Goal: Task Accomplishment & Management: Manage account settings

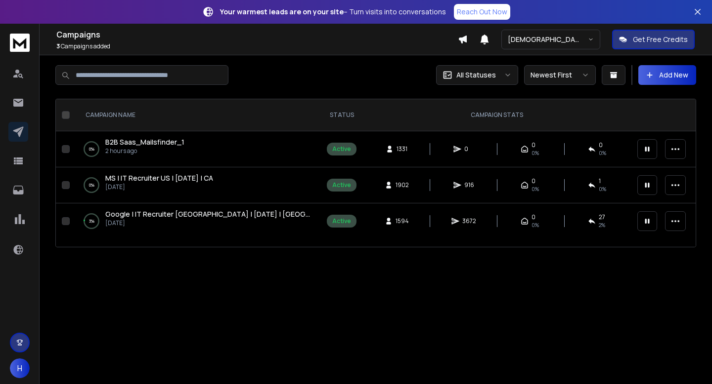
click at [65, 186] on button "button" at bounding box center [66, 185] width 8 height 8
click at [66, 221] on button "button" at bounding box center [66, 221] width 8 height 8
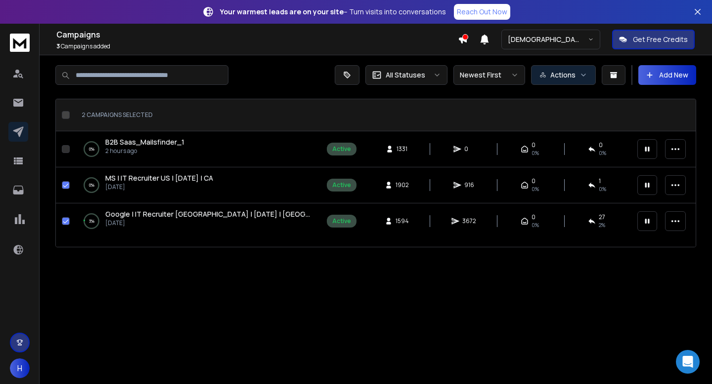
click at [560, 79] on button "Actions" at bounding box center [563, 75] width 65 height 20
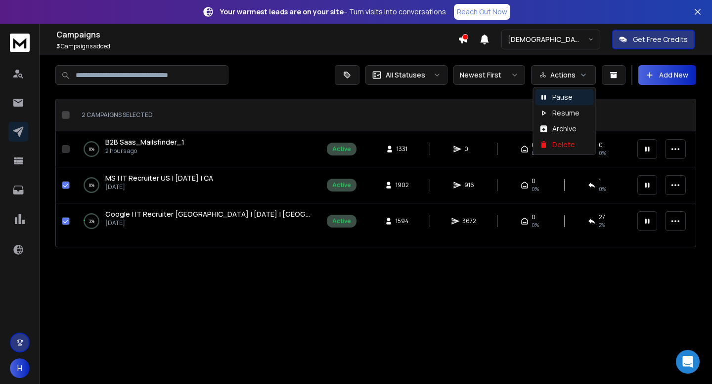
click at [563, 99] on p "Pause" at bounding box center [562, 97] width 20 height 10
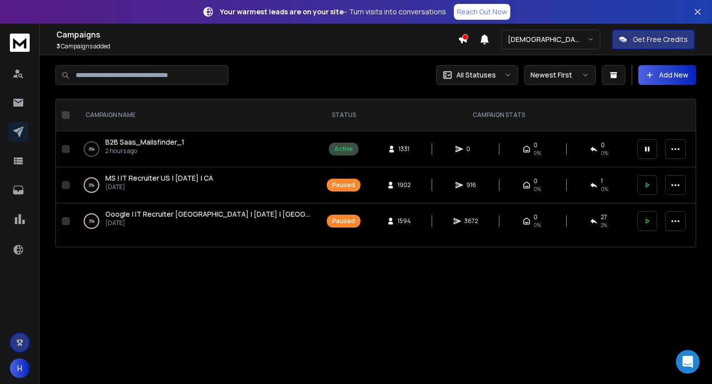
click at [138, 145] on span "B2B Saas_Mailsfinder_1" at bounding box center [144, 141] width 79 height 9
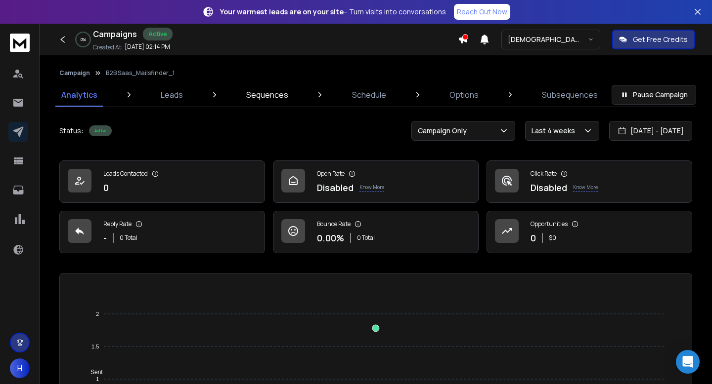
click at [265, 96] on p "Sequences" at bounding box center [267, 95] width 42 height 12
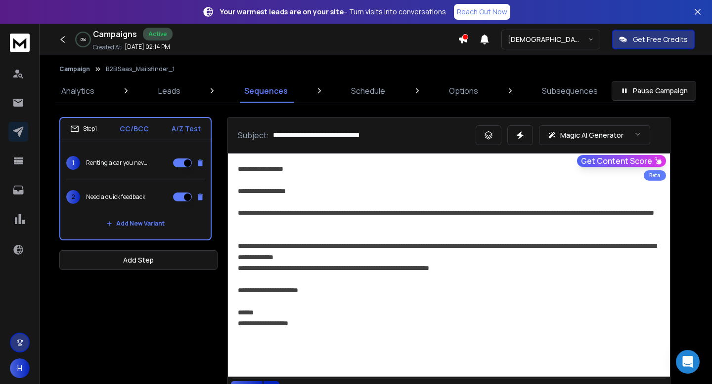
scroll to position [1, 0]
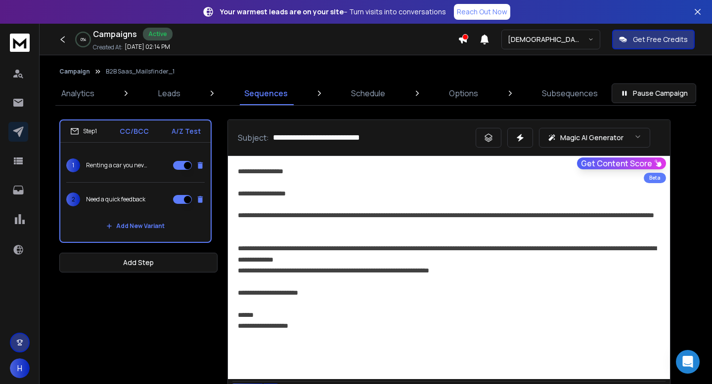
click at [74, 74] on button "Campaign" at bounding box center [74, 72] width 31 height 8
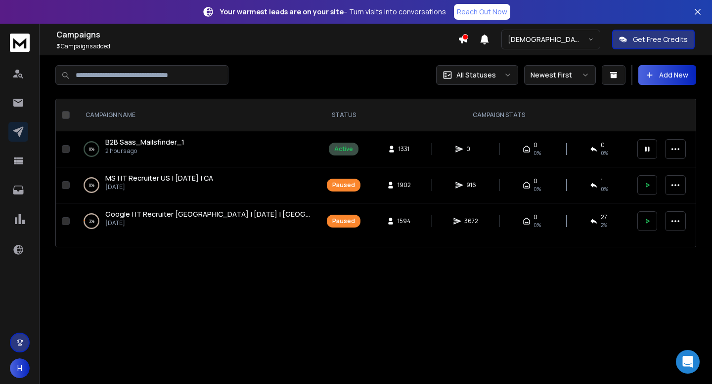
click at [170, 140] on span "B2B Saas_Mailsfinder_1" at bounding box center [144, 141] width 79 height 9
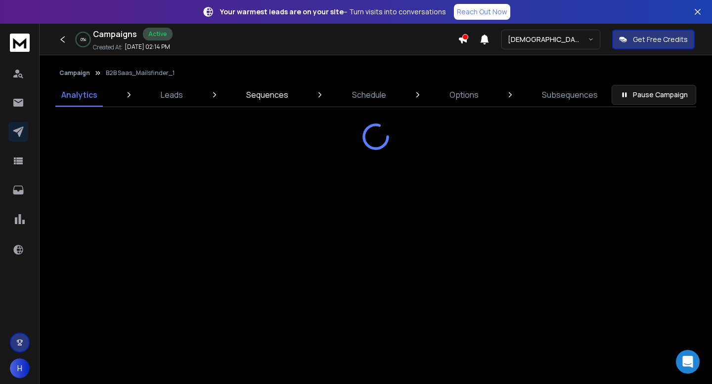
click at [269, 101] on link "Sequences" at bounding box center [267, 95] width 54 height 24
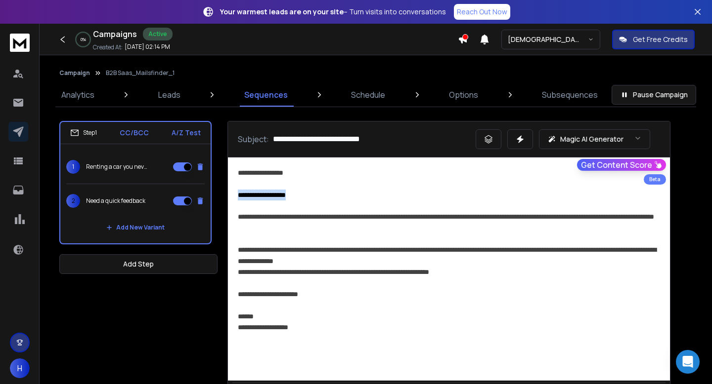
drag, startPoint x: 296, startPoint y: 200, endPoint x: 238, endPoint y: 196, distance: 57.5
click at [238, 196] on div "**********" at bounding box center [449, 195] width 422 height 11
click at [262, 225] on div "**********" at bounding box center [449, 223] width 422 height 22
click at [271, 215] on div "**********" at bounding box center [449, 223] width 422 height 22
click at [475, 93] on p "Options" at bounding box center [463, 95] width 29 height 12
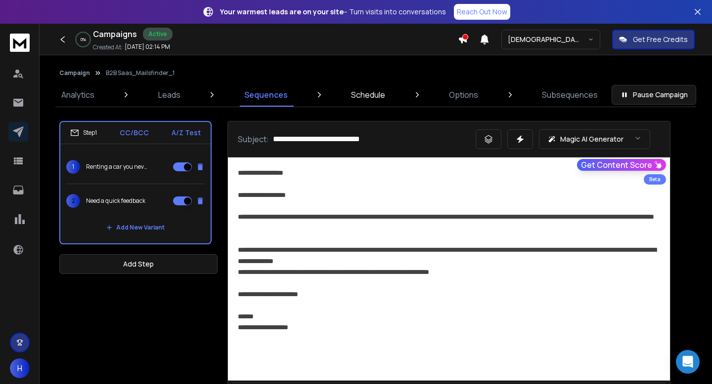
click at [371, 97] on p "Schedule" at bounding box center [368, 95] width 34 height 12
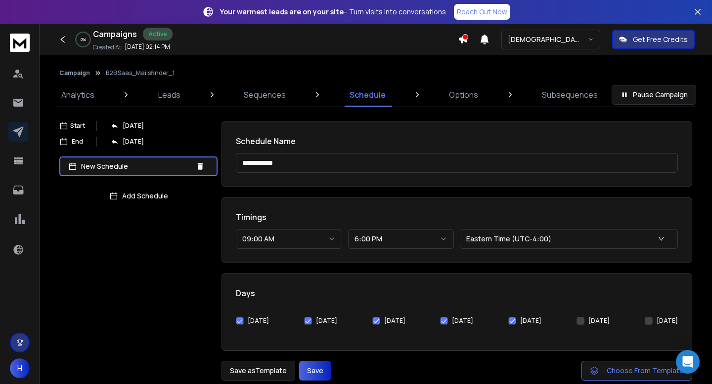
scroll to position [10, 0]
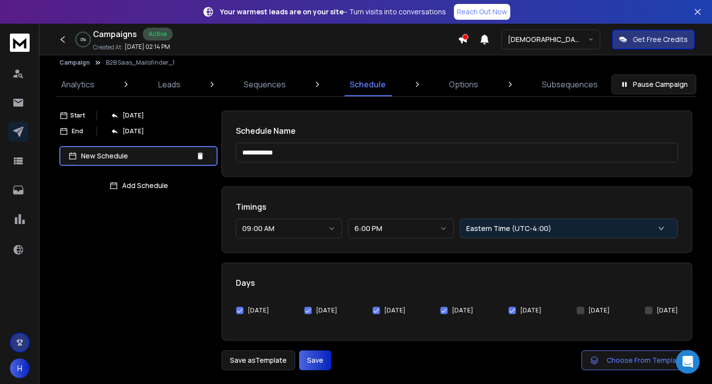
click at [516, 230] on p "Eastern Time (UTC-4:00)" at bounding box center [510, 229] width 89 height 10
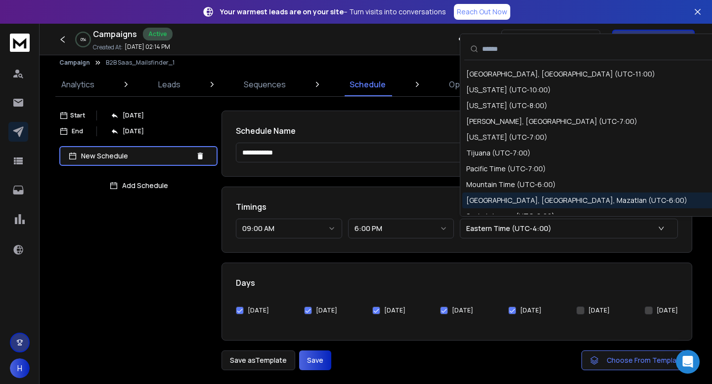
click at [424, 198] on div "Timings 09:00 AM ******** ******** ******** ******** ******** ******** ********…" at bounding box center [456, 220] width 470 height 66
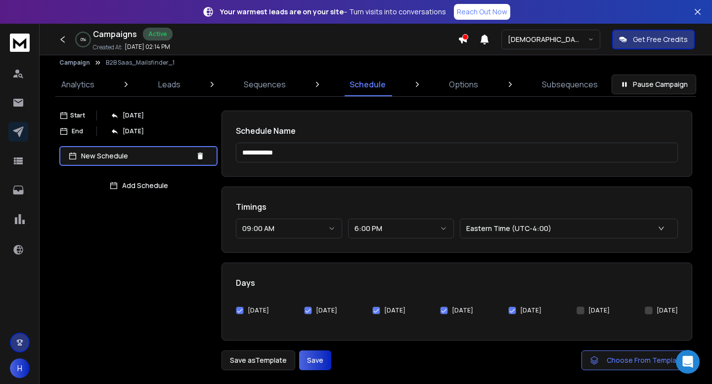
click at [581, 313] on button "Saturday" at bounding box center [580, 311] width 8 height 8
click at [316, 362] on button "Save" at bounding box center [315, 361] width 32 height 20
click at [468, 84] on p "Options" at bounding box center [463, 85] width 29 height 12
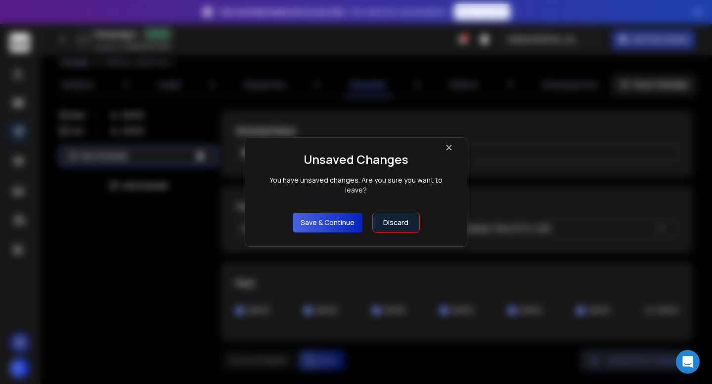
click at [327, 213] on button "Save & Continue" at bounding box center [328, 223] width 70 height 20
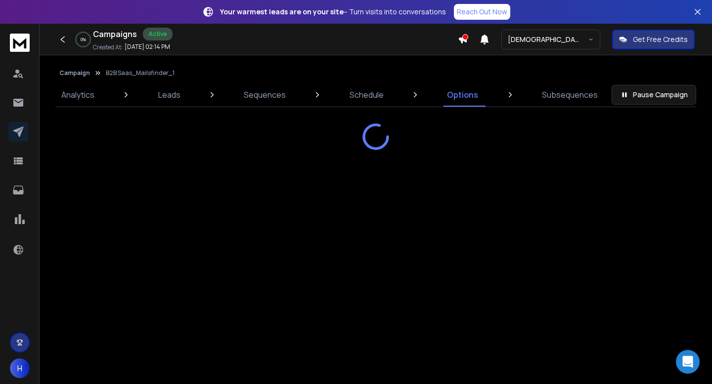
select select "**********"
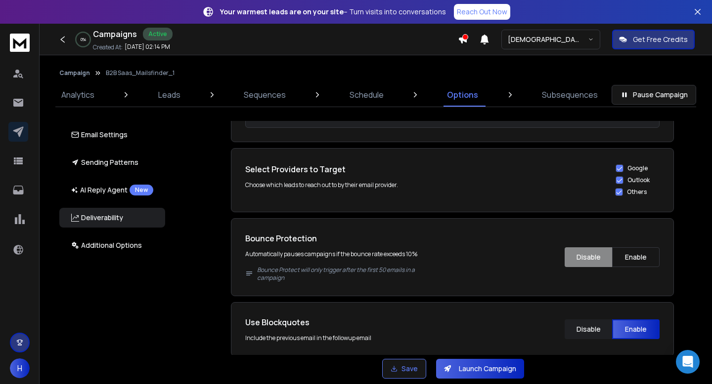
scroll to position [1446, 0]
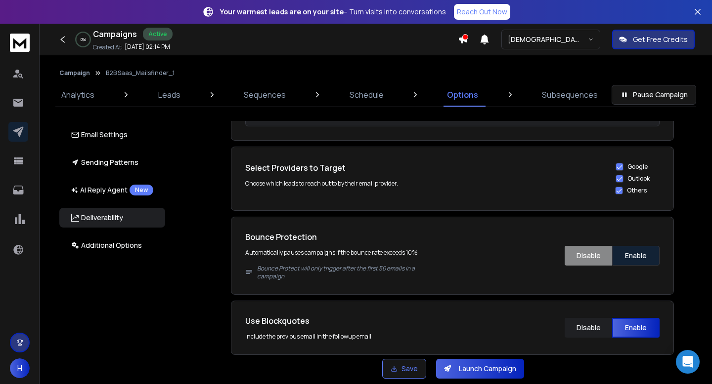
click at [624, 255] on button "Enable" at bounding box center [635, 256] width 47 height 20
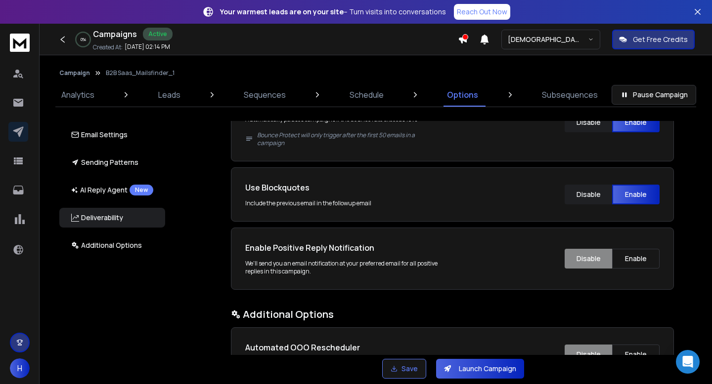
scroll to position [1613, 0]
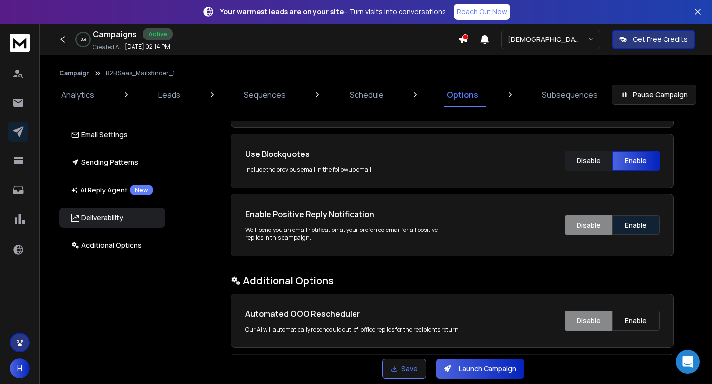
click at [626, 232] on button "Enable" at bounding box center [635, 225] width 47 height 20
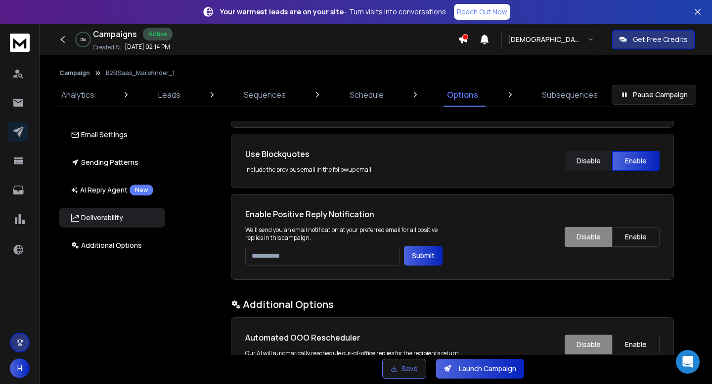
click at [300, 258] on input "email" at bounding box center [322, 256] width 155 height 20
click at [416, 211] on h1 "Enable Positive Reply Notification" at bounding box center [343, 215] width 197 height 12
click at [300, 255] on input "email" at bounding box center [322, 256] width 155 height 20
click at [326, 204] on div "Enable Positive Reply Notification We'll send you an email notification at your…" at bounding box center [452, 237] width 443 height 86
click at [307, 254] on input "email" at bounding box center [322, 256] width 155 height 20
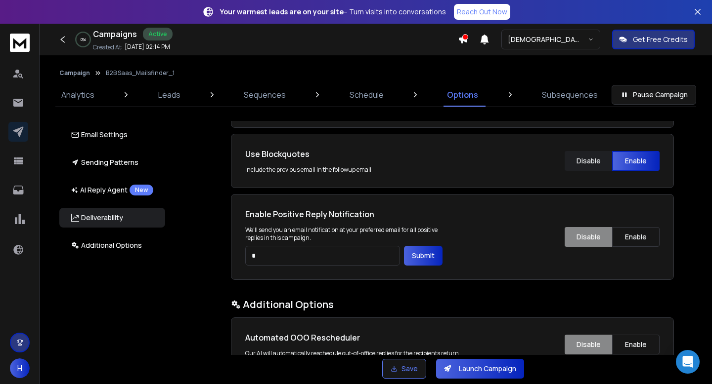
type input "**********"
click at [426, 258] on button "Submit" at bounding box center [423, 256] width 39 height 20
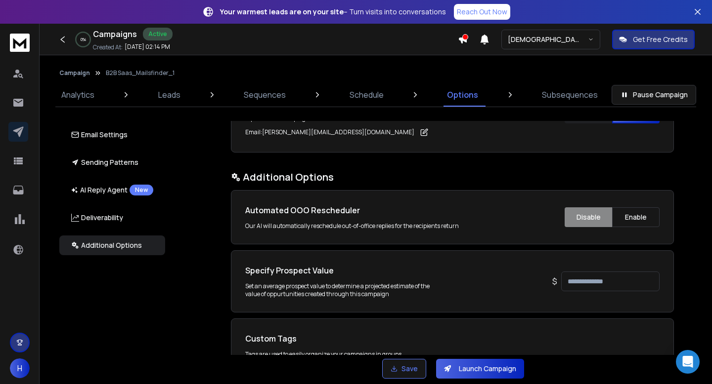
scroll to position [1734, 0]
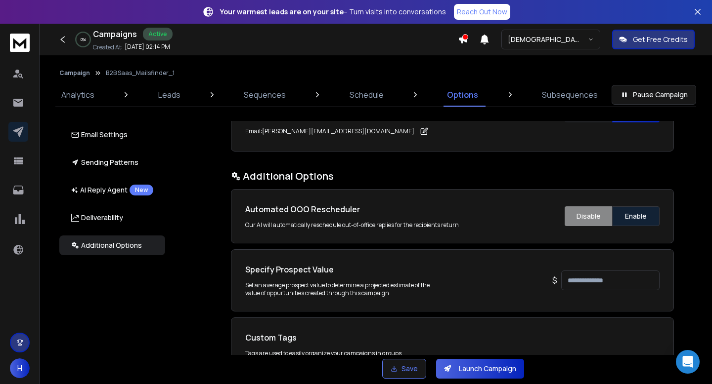
click at [641, 212] on button "Enable" at bounding box center [635, 217] width 47 height 20
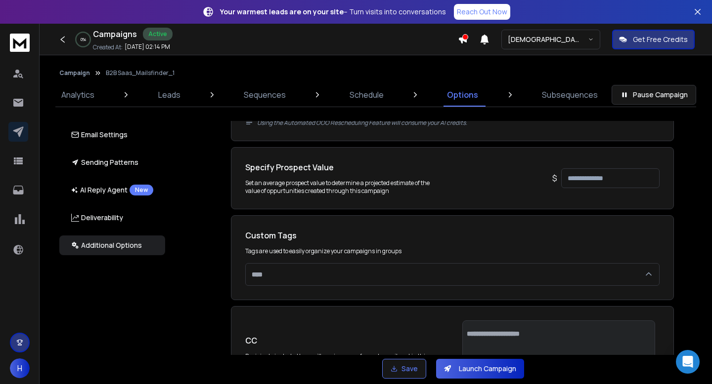
scroll to position [1933, 0]
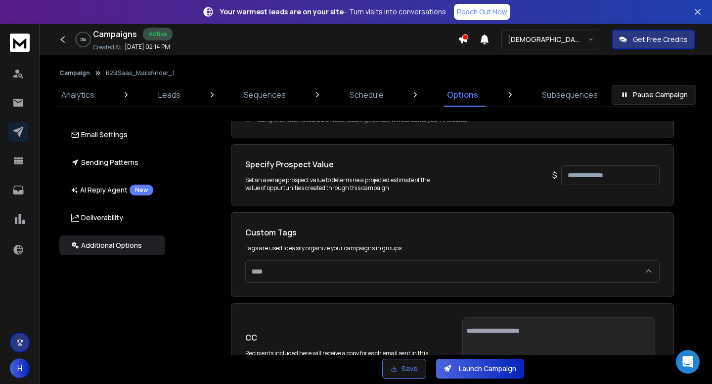
click at [585, 173] on input "***" at bounding box center [610, 176] width 99 height 20
type input "*"
type input "***"
click at [524, 208] on div "Additional Options Automated OOO Rescheduler Our AI will automatically reschedu…" at bounding box center [452, 233] width 443 height 526
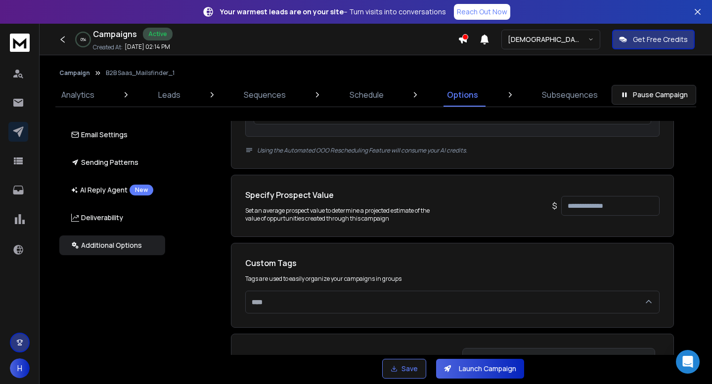
scroll to position [1785, 0]
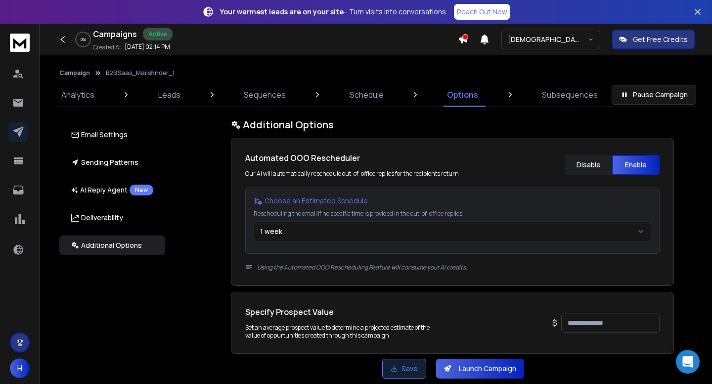
click at [416, 367] on button "Save" at bounding box center [404, 369] width 44 height 20
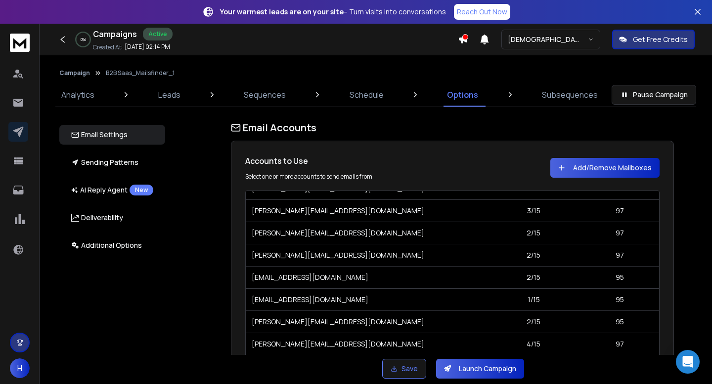
scroll to position [0, 0]
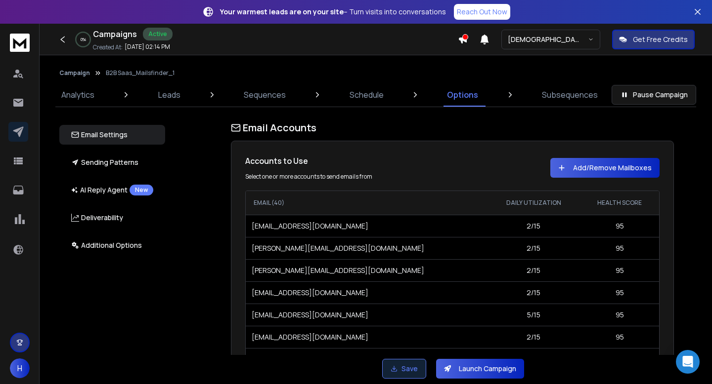
click at [405, 367] on button "Save" at bounding box center [404, 369] width 44 height 20
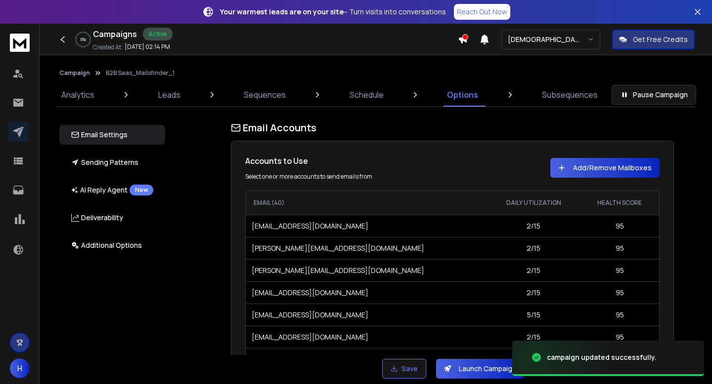
click at [479, 372] on button "Launch Campaign" at bounding box center [480, 369] width 88 height 20
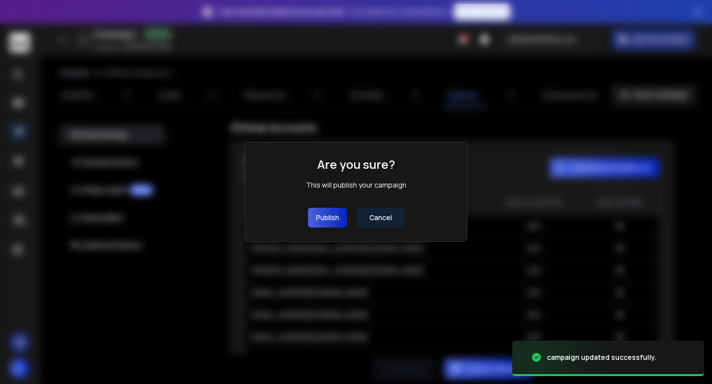
click at [330, 220] on button "Publish" at bounding box center [327, 218] width 39 height 20
